Goal: Check status: Check status

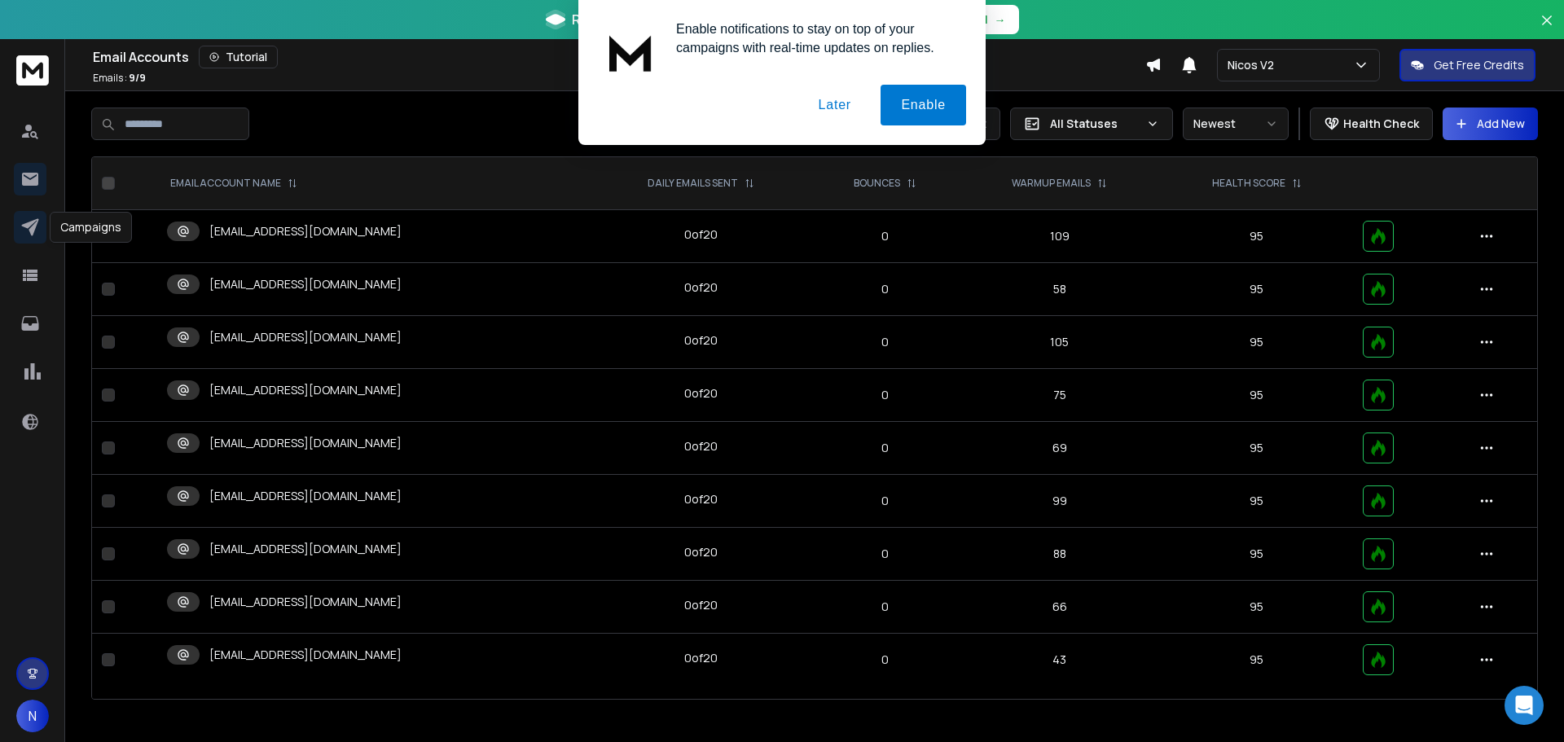
click at [38, 226] on icon at bounding box center [30, 227] width 20 height 20
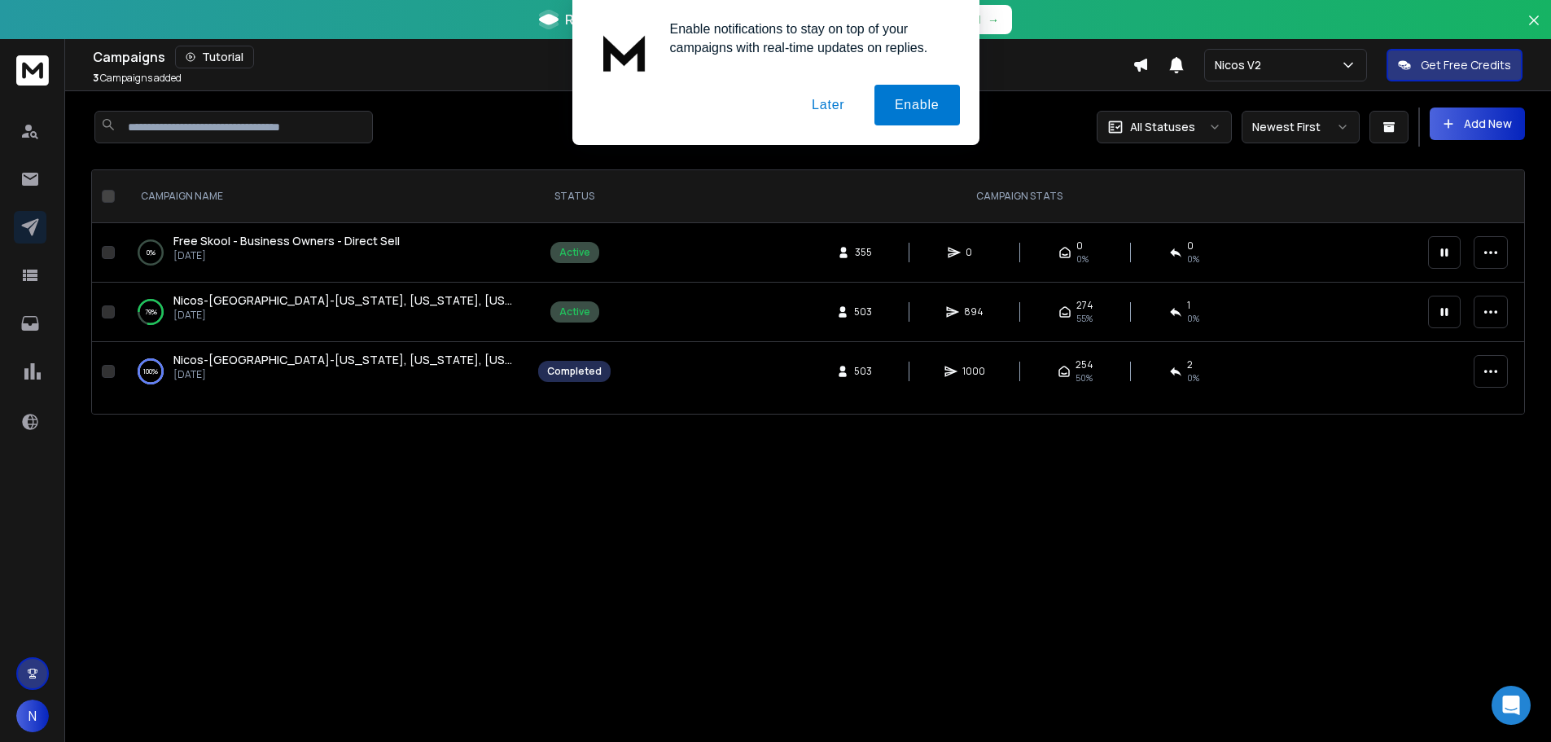
click at [837, 101] on button "Later" at bounding box center [828, 105] width 73 height 41
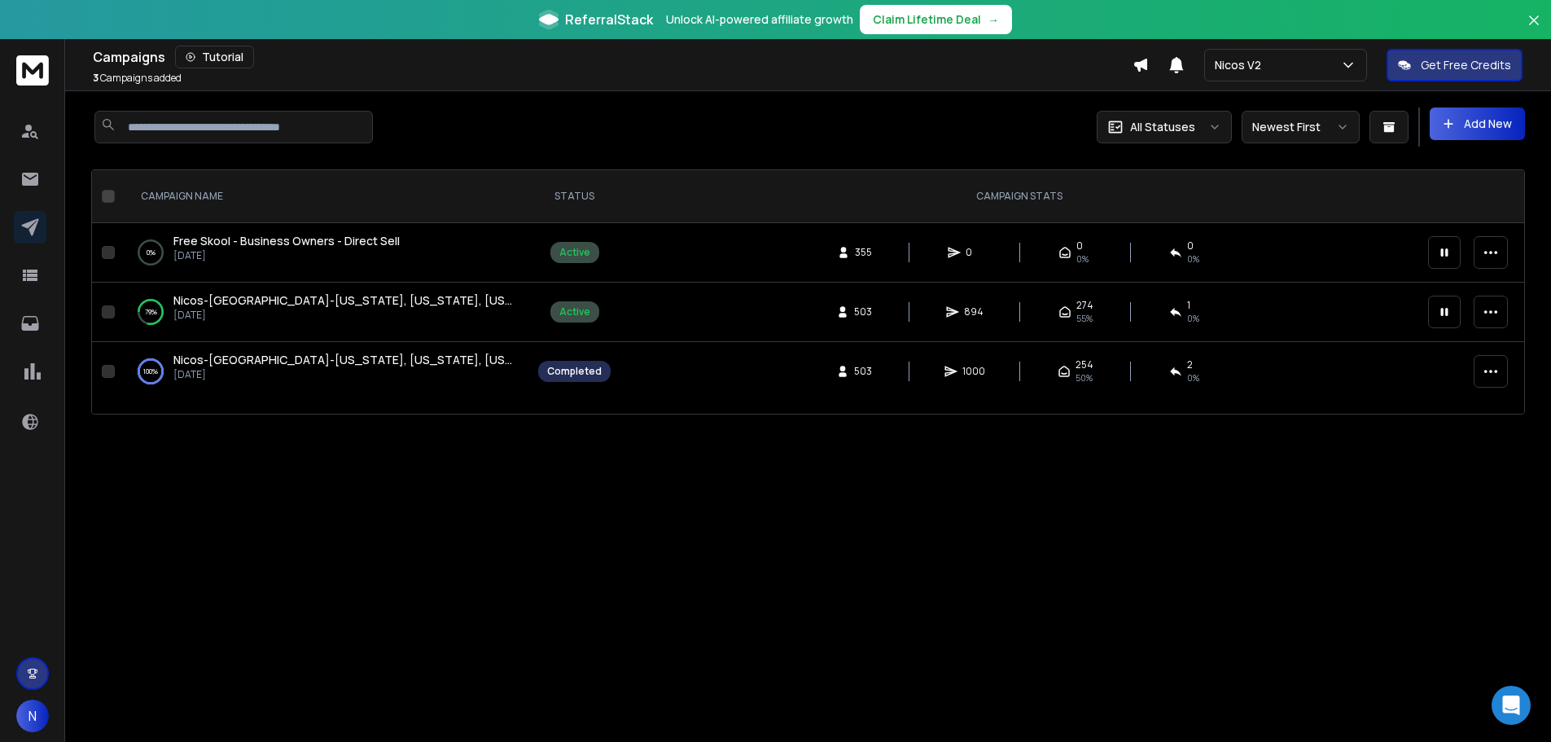
click at [222, 248] on link "Free Skool - Business Owners - Direct Sell" at bounding box center [286, 241] width 226 height 16
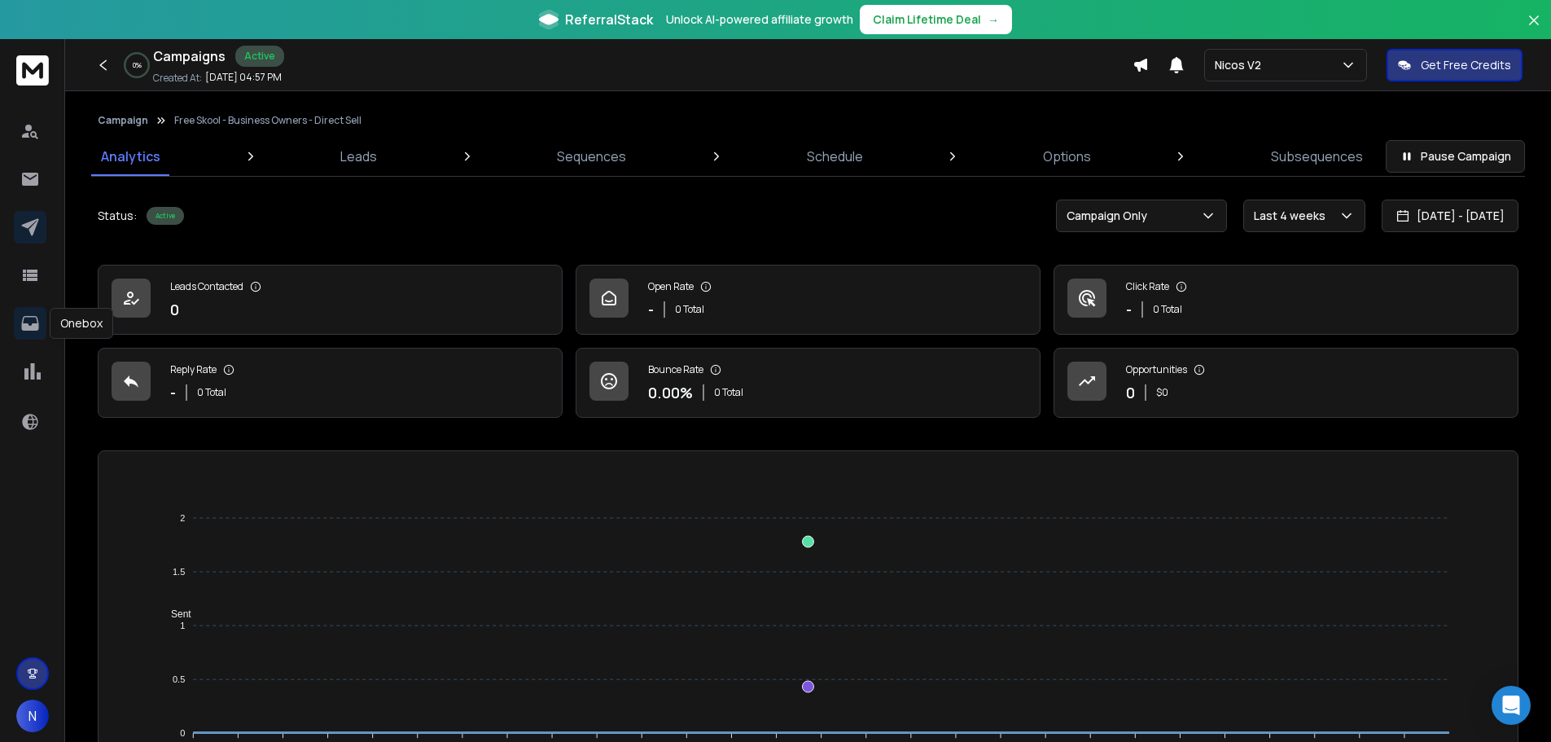
click at [32, 322] on icon at bounding box center [30, 324] width 20 height 20
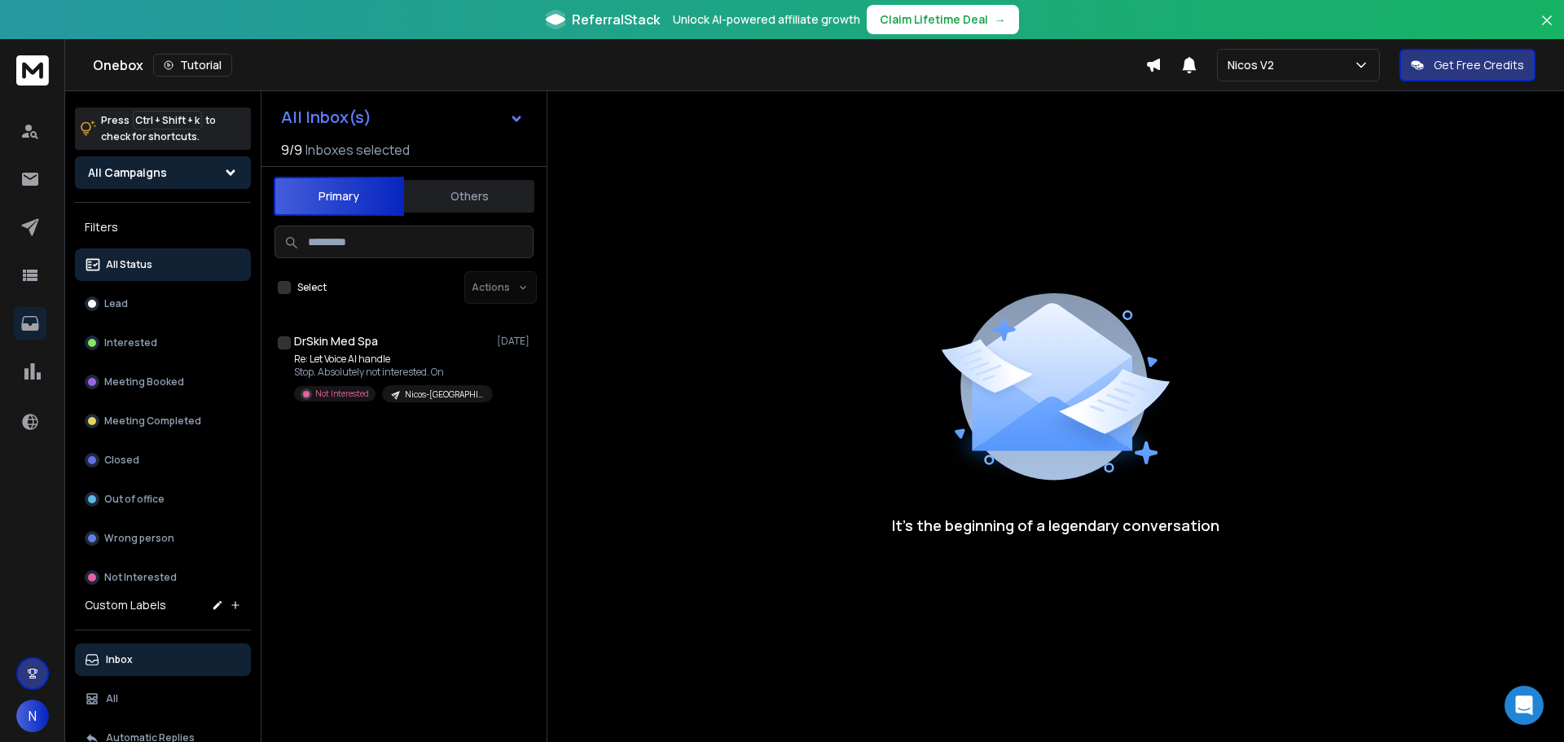
click at [202, 169] on button "All Campaigns" at bounding box center [163, 172] width 176 height 33
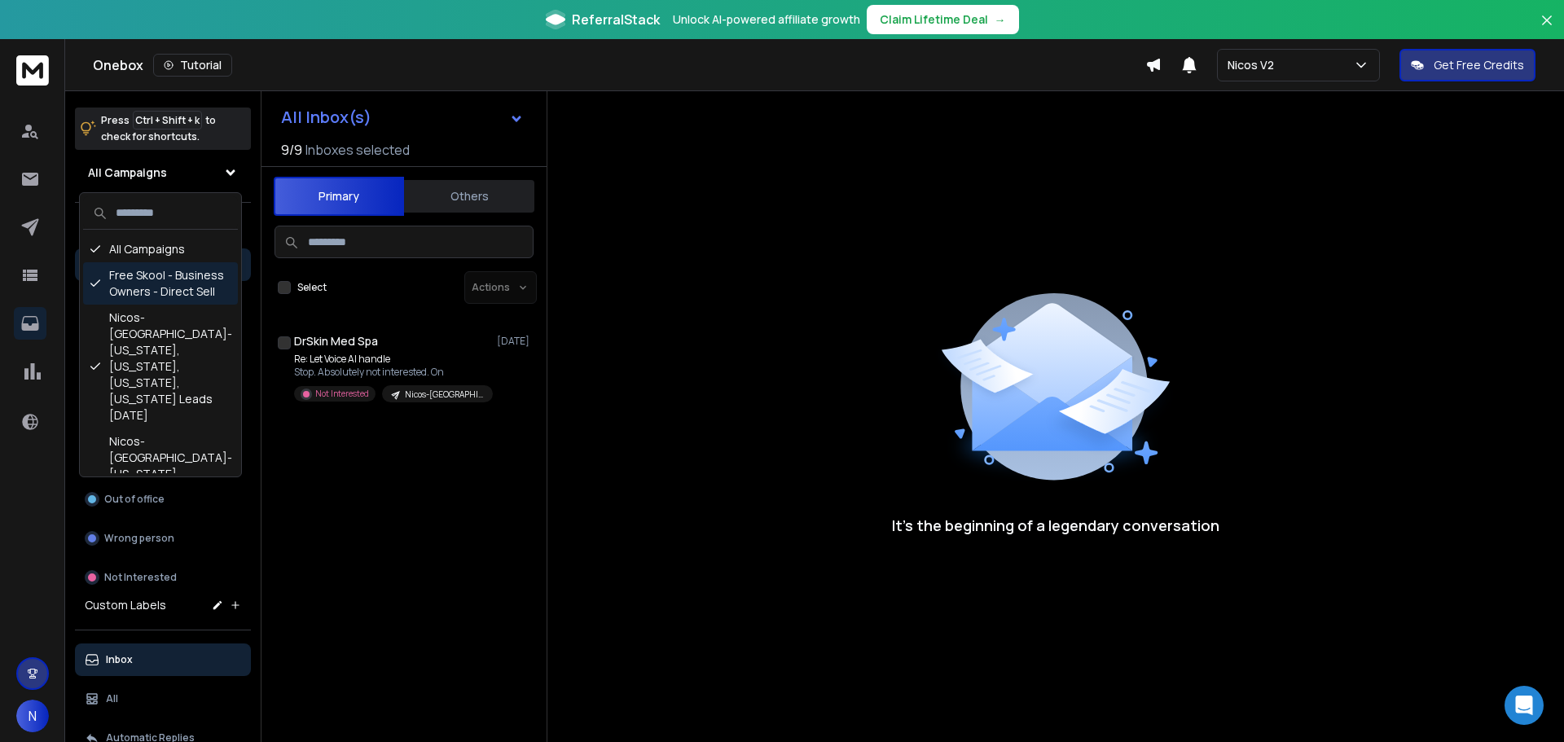
click at [169, 279] on div "Free Skool - Business Owners - Direct Sell" at bounding box center [160, 283] width 155 height 42
click at [143, 281] on div "Free Skool - Business Owners - Direct Sell" at bounding box center [160, 283] width 155 height 42
drag, startPoint x: 90, startPoint y: 245, endPoint x: 100, endPoint y: 258, distance: 16.8
click at [90, 244] on icon at bounding box center [95, 249] width 13 height 13
click at [125, 279] on div "Free Skool - Business Owners - Direct Sell" at bounding box center [160, 283] width 155 height 42
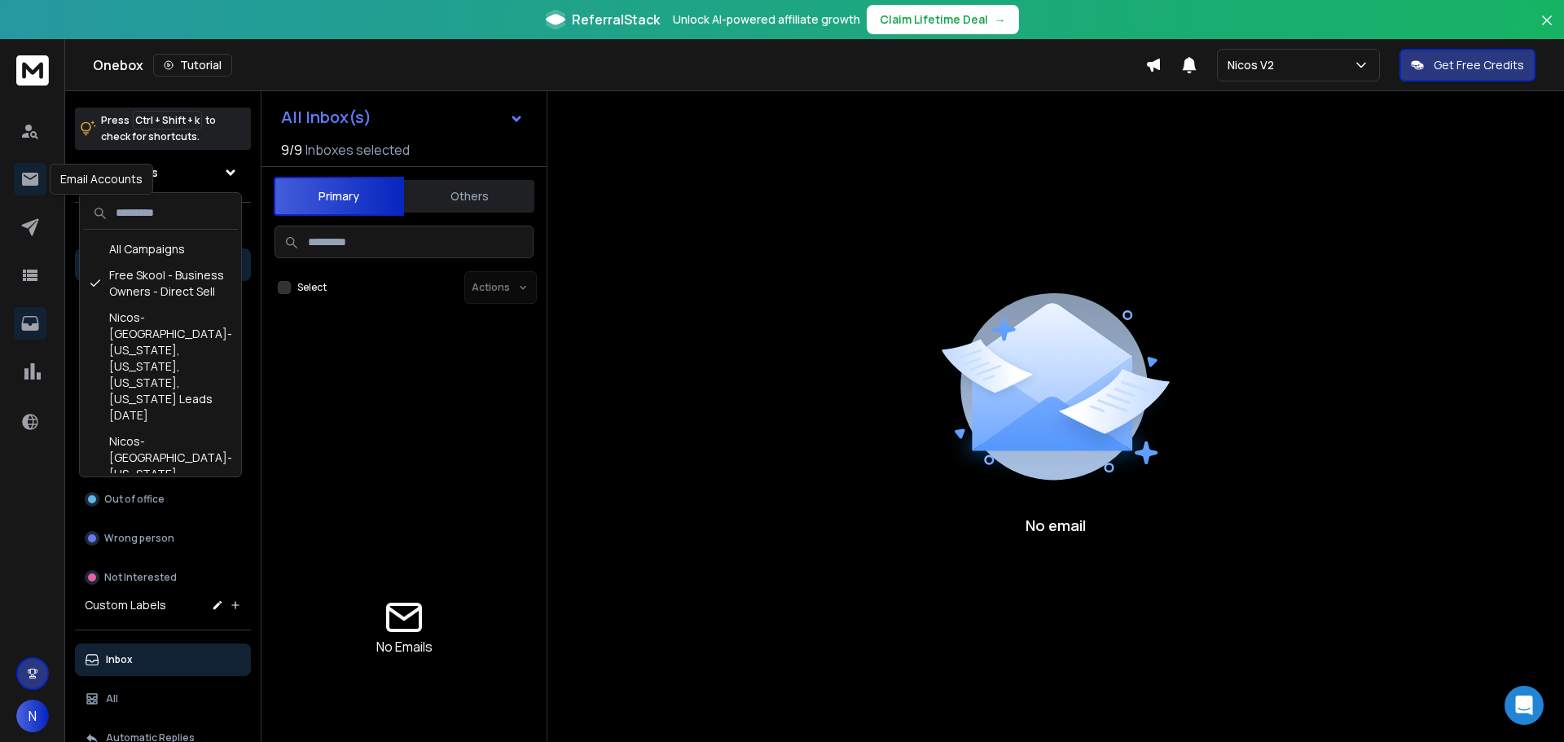
click at [28, 180] on icon at bounding box center [30, 179] width 16 height 13
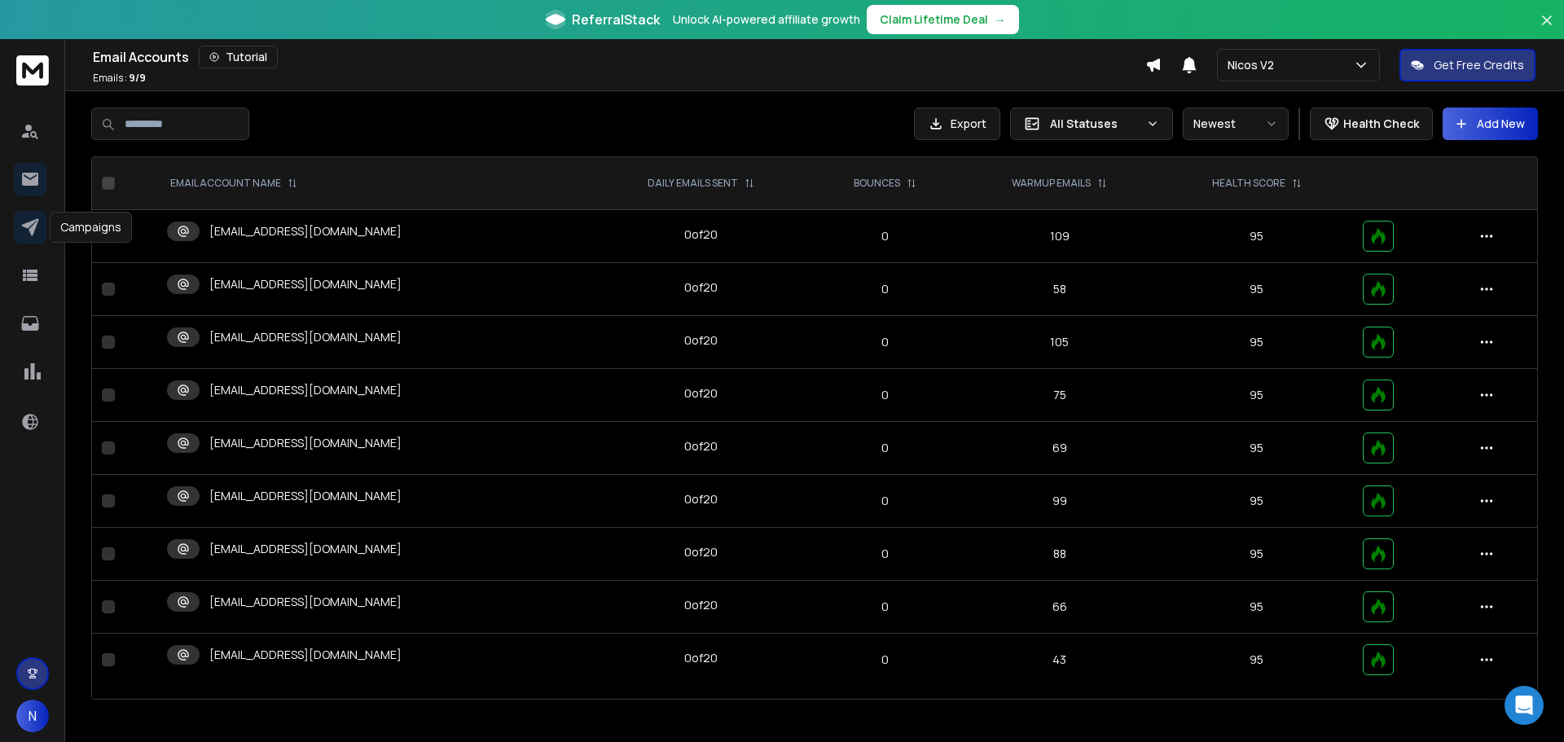
click at [29, 216] on link at bounding box center [30, 227] width 33 height 33
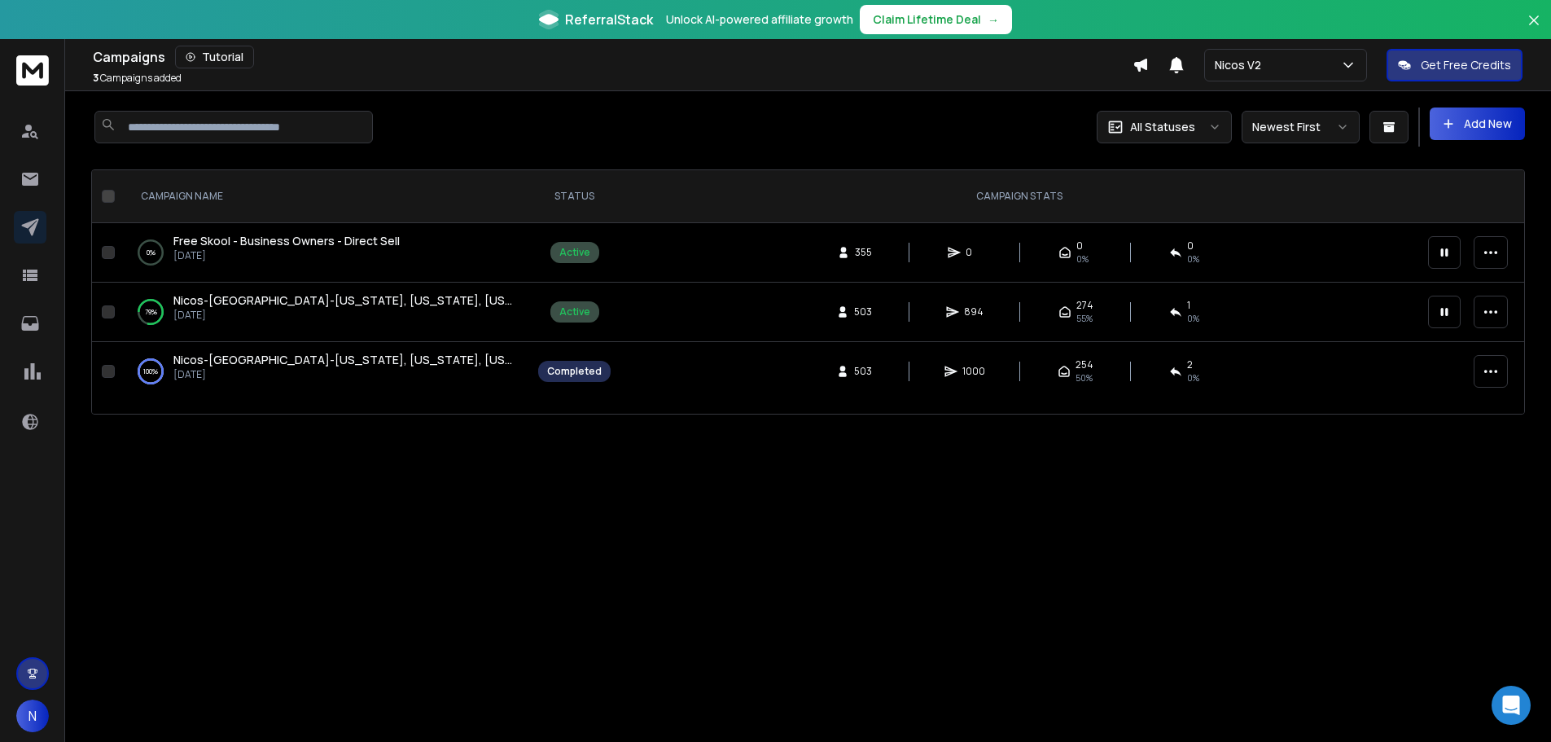
click at [292, 251] on p "[DATE]" at bounding box center [286, 255] width 226 height 13
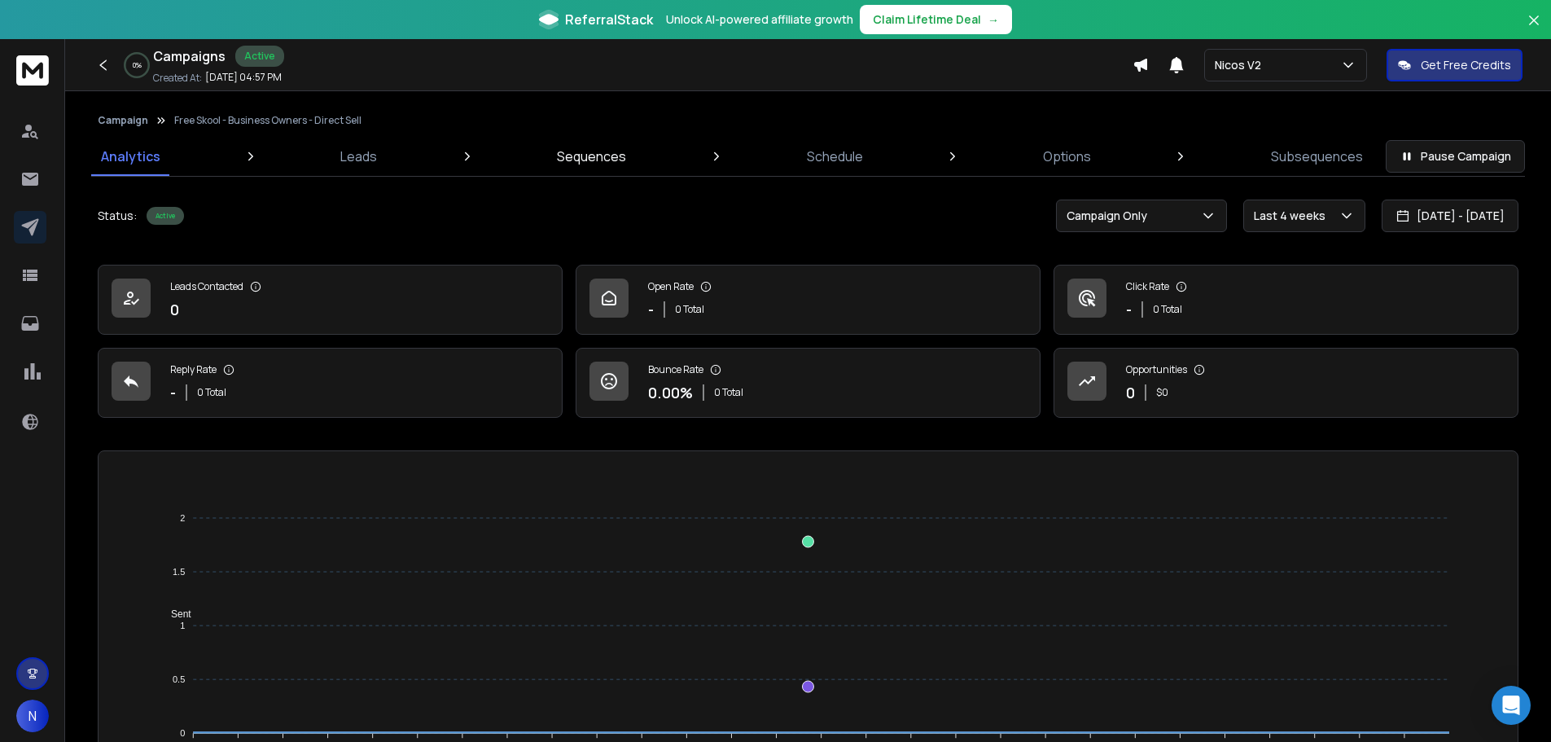
click at [596, 161] on p "Sequences" at bounding box center [591, 157] width 69 height 20
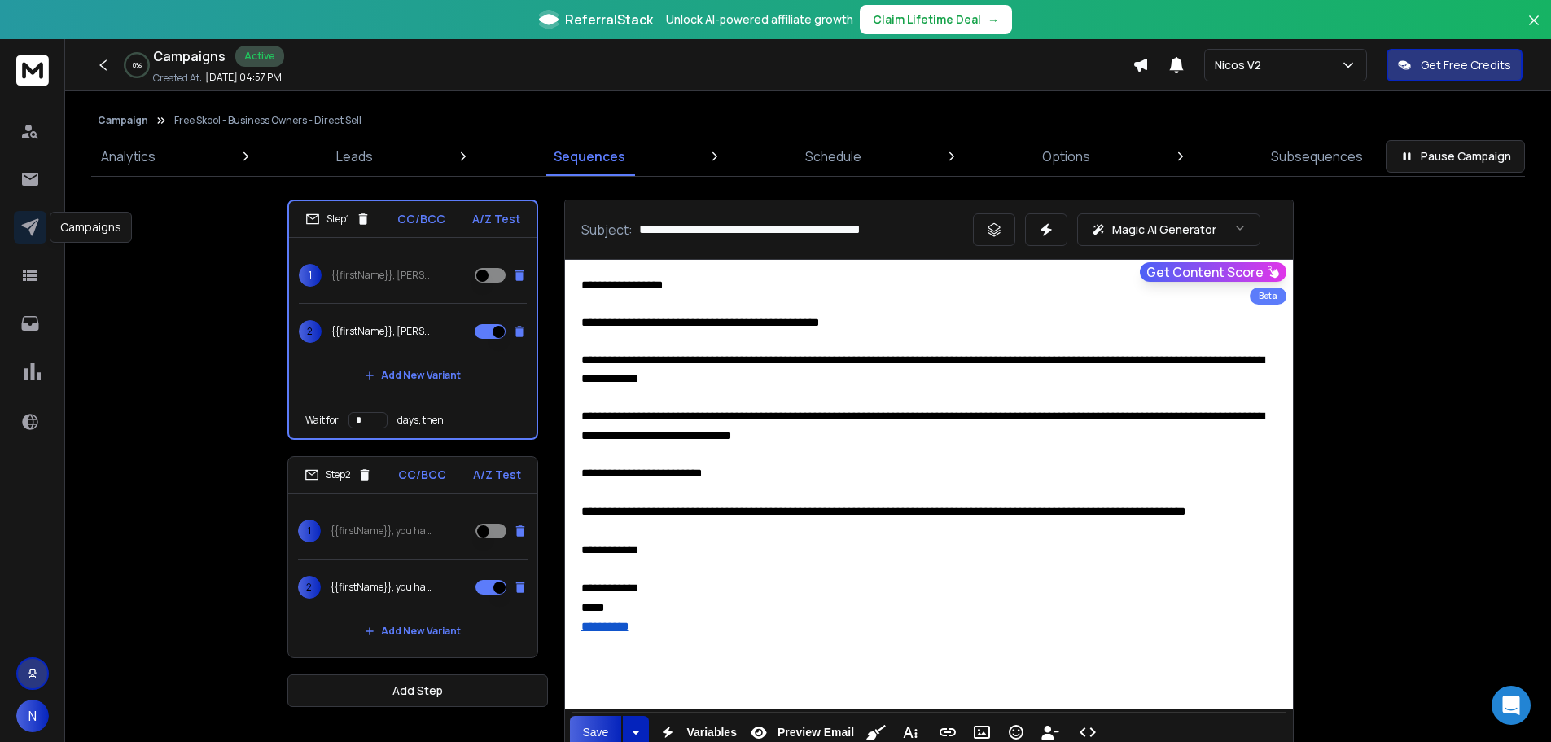
click at [37, 222] on icon at bounding box center [30, 227] width 20 height 20
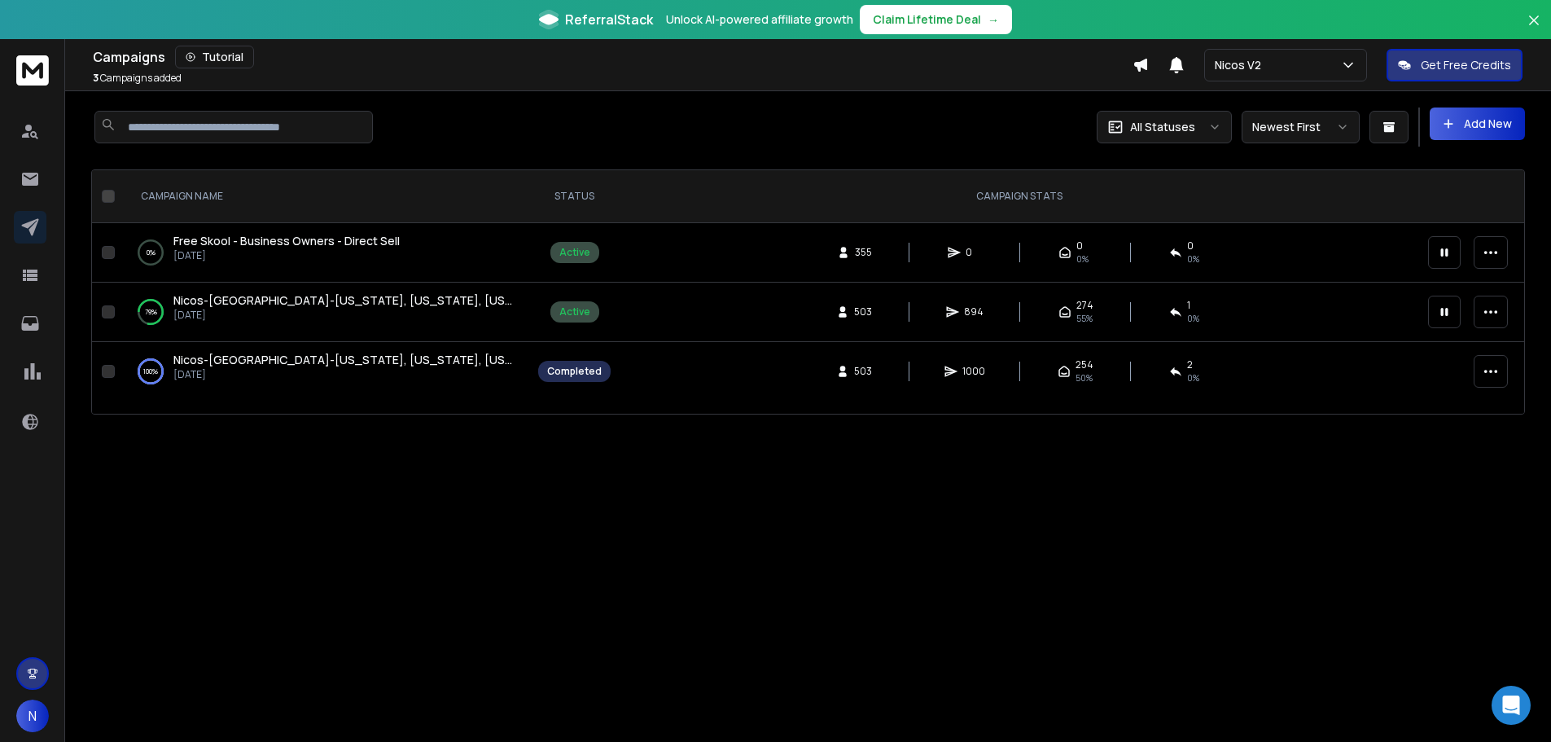
click at [365, 243] on span "Free Skool - Business Owners - Direct Sell" at bounding box center [286, 240] width 226 height 15
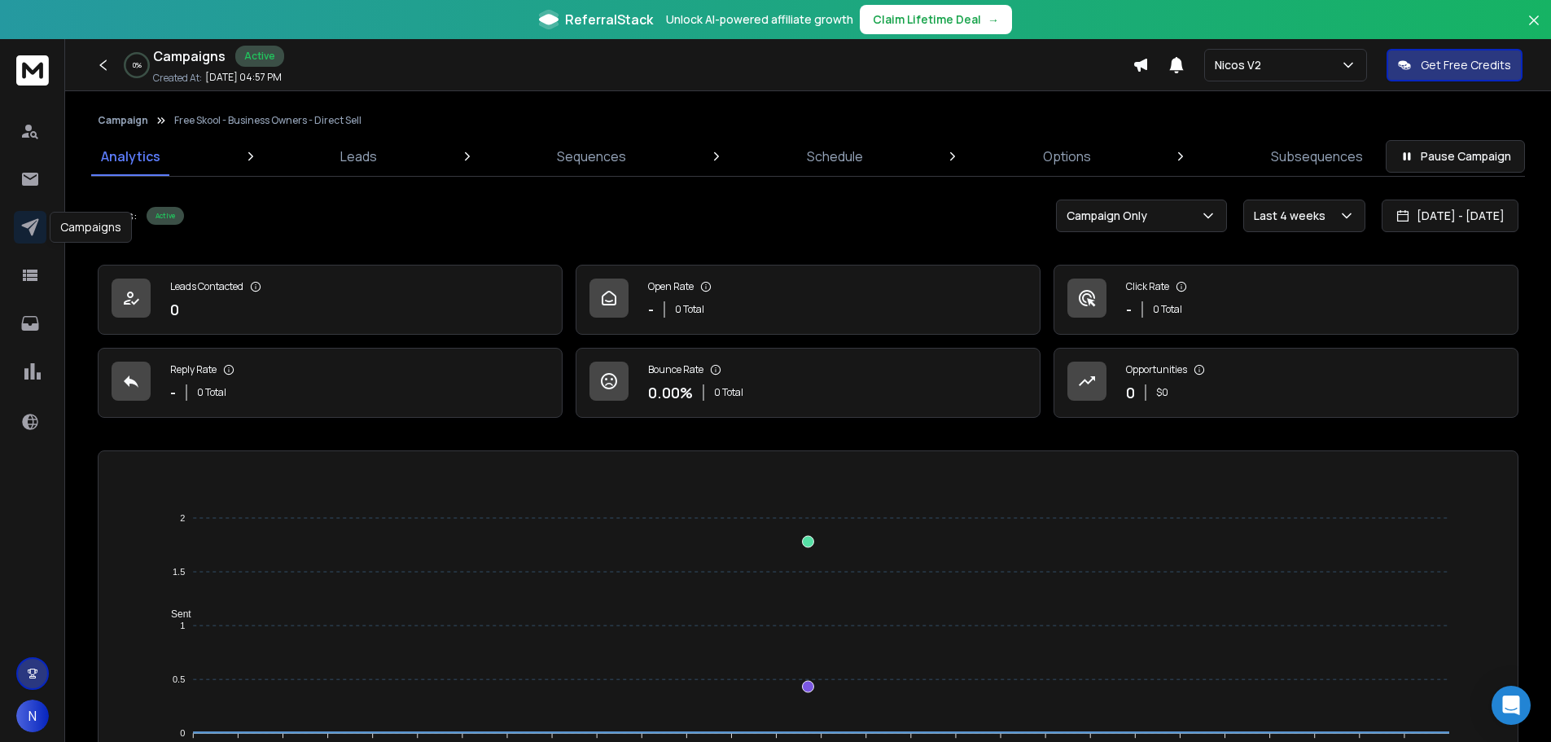
click at [32, 225] on icon at bounding box center [30, 227] width 20 height 20
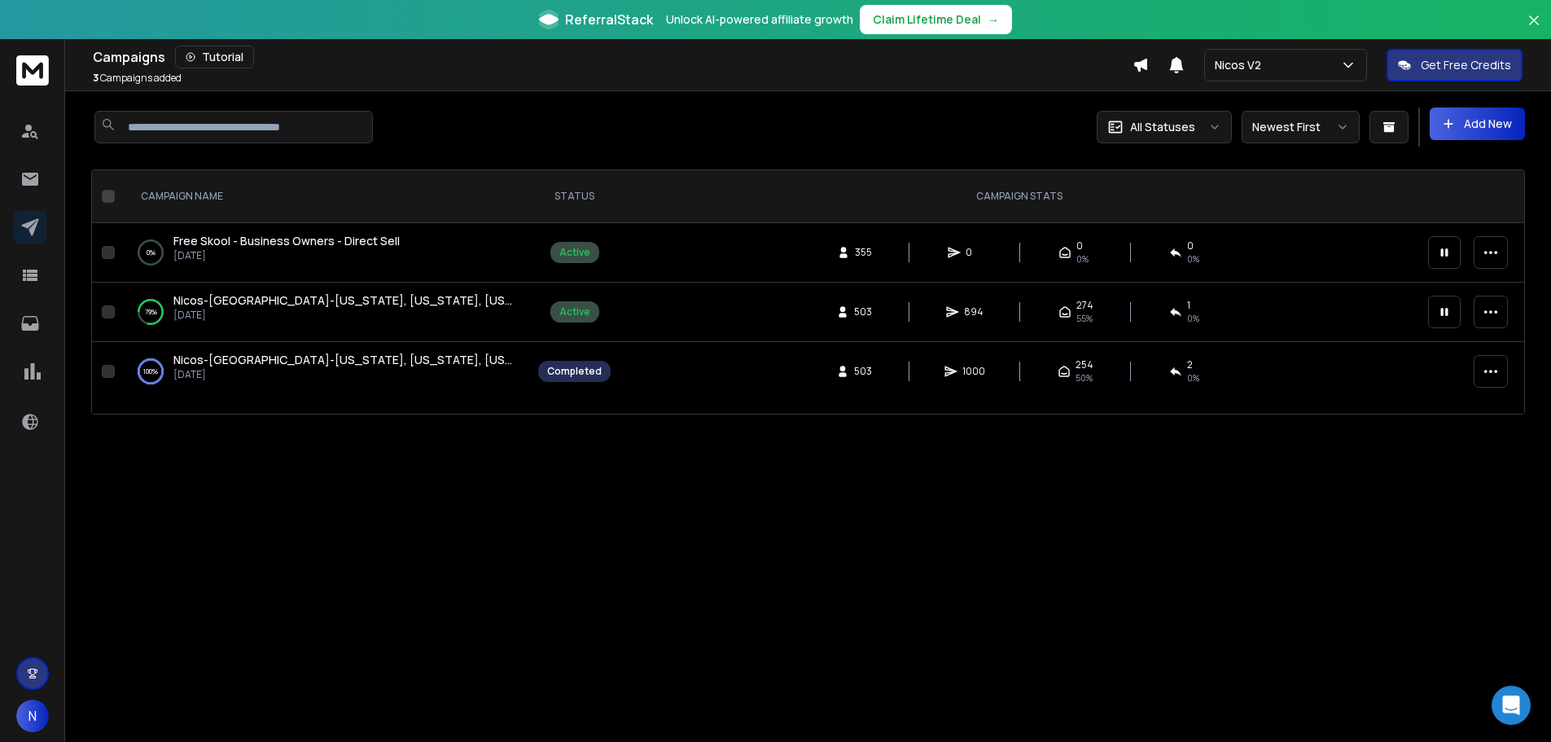
click at [258, 253] on p "[DATE]" at bounding box center [286, 255] width 226 height 13
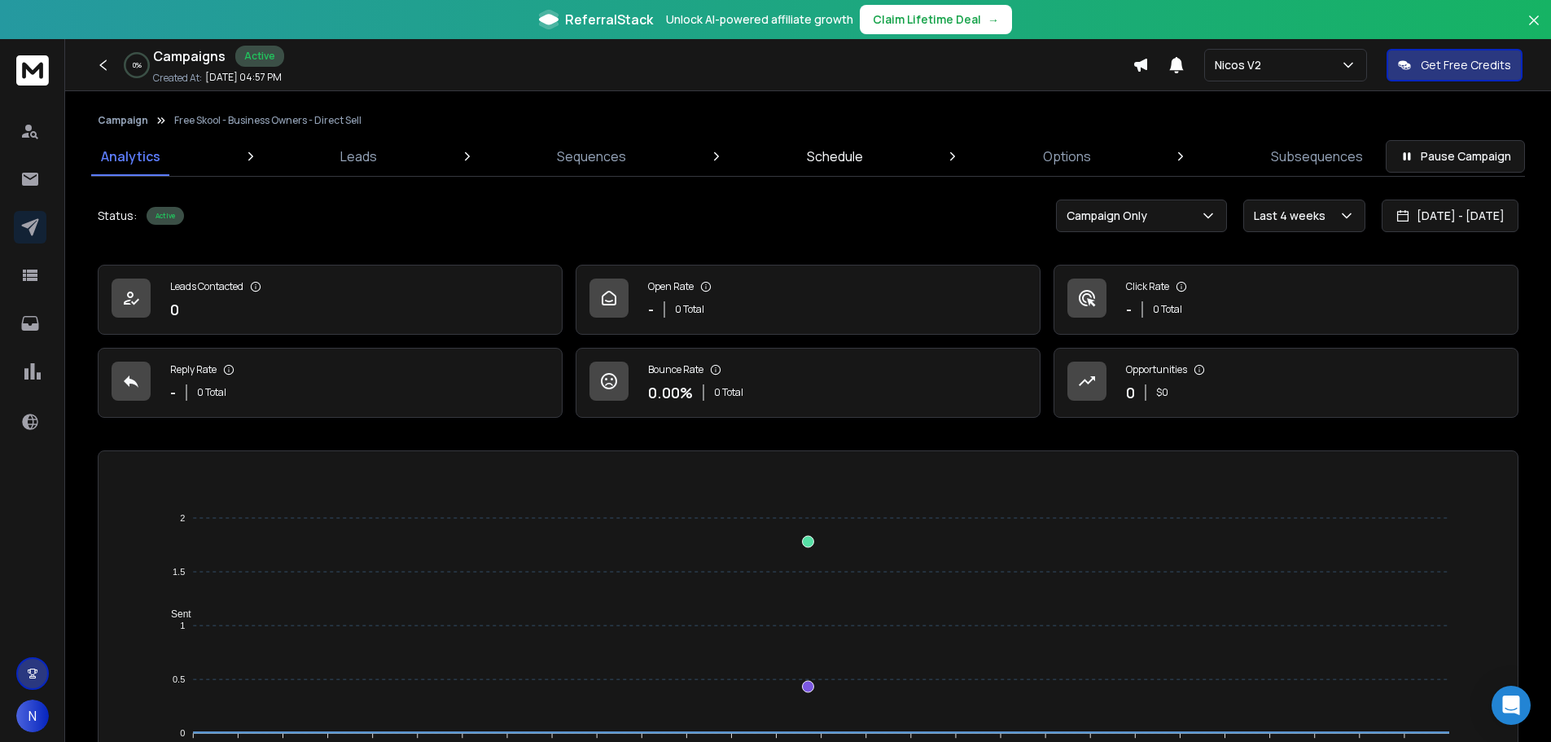
click at [837, 155] on p "Schedule" at bounding box center [835, 157] width 56 height 20
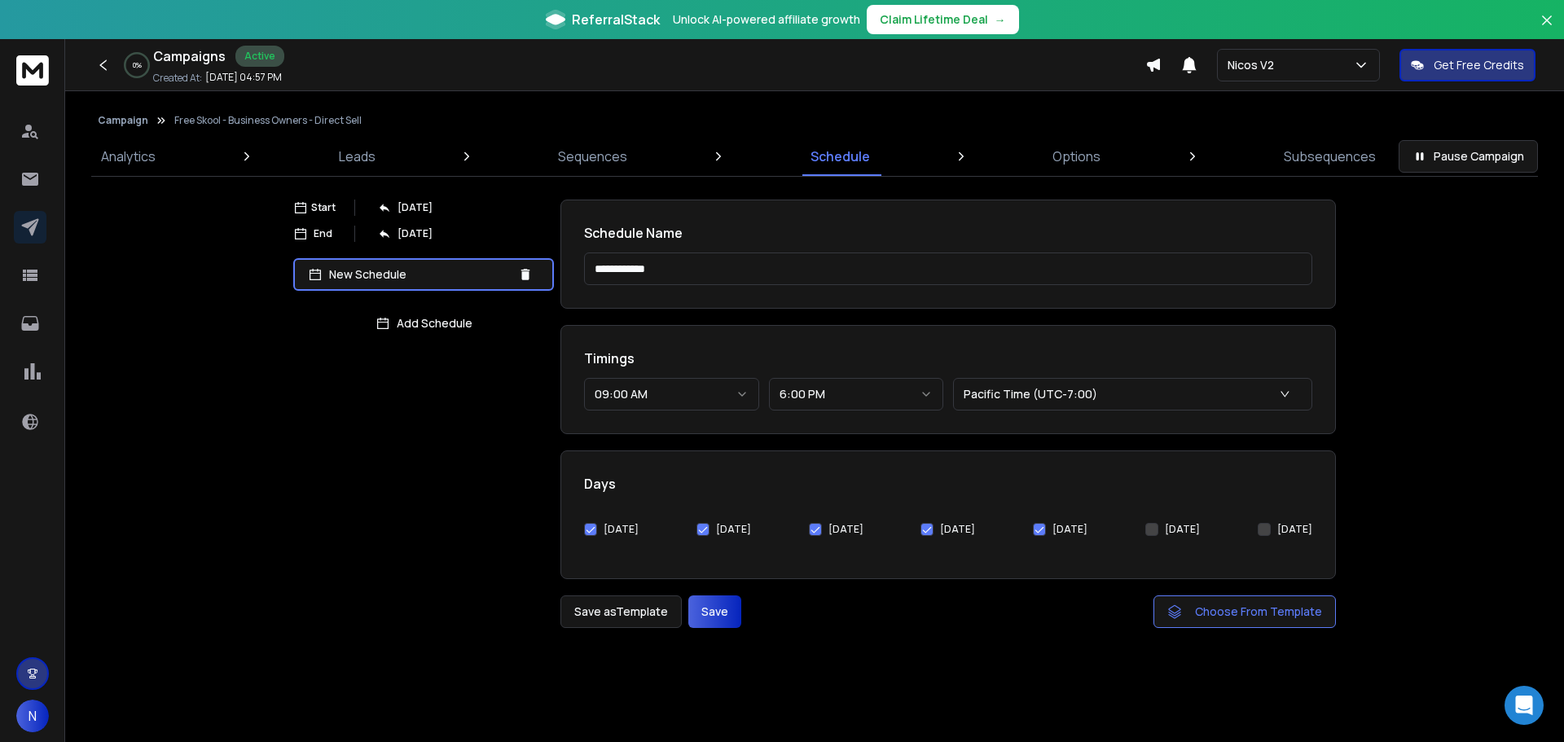
click at [428, 204] on p "[DATE]" at bounding box center [414, 207] width 35 height 13
